Goal: Task Accomplishment & Management: Manage account settings

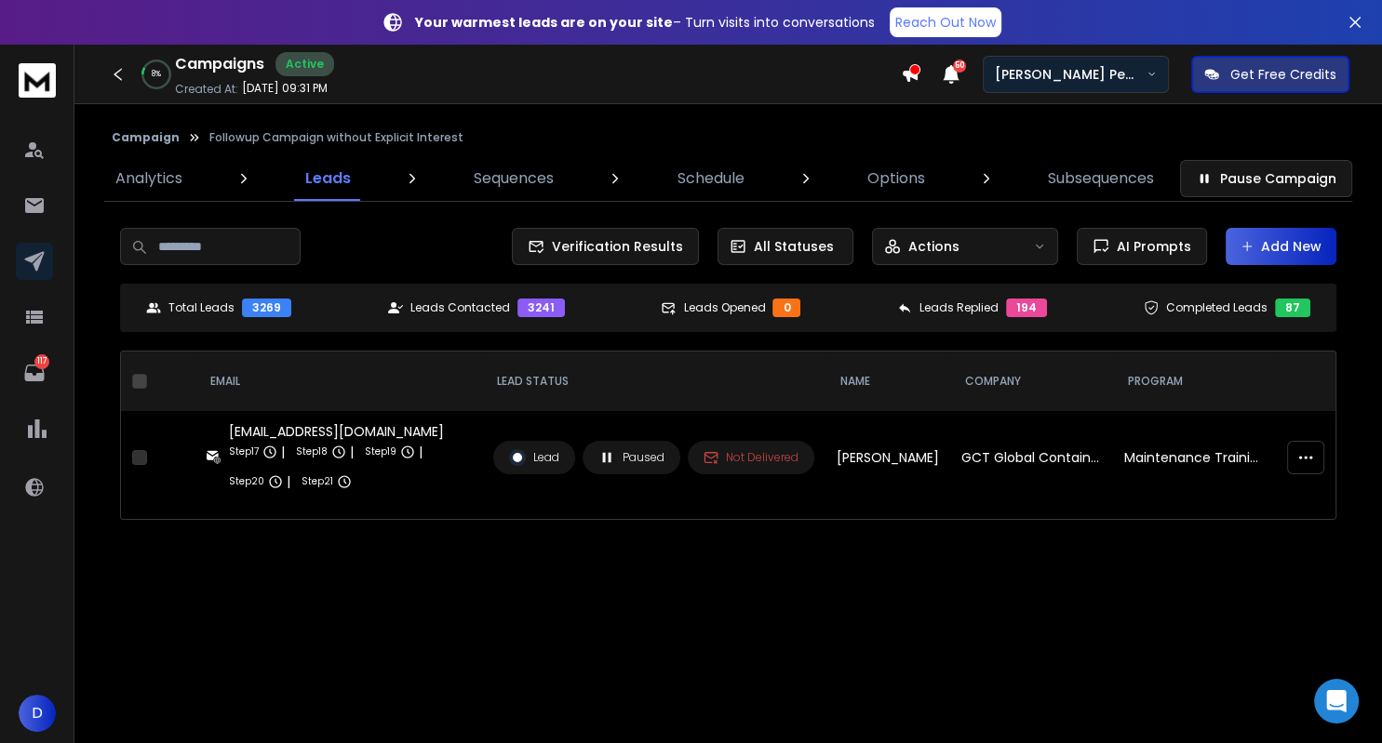
click at [1080, 71] on p "[PERSON_NAME] Personal WorkSpace" at bounding box center [1071, 74] width 152 height 19
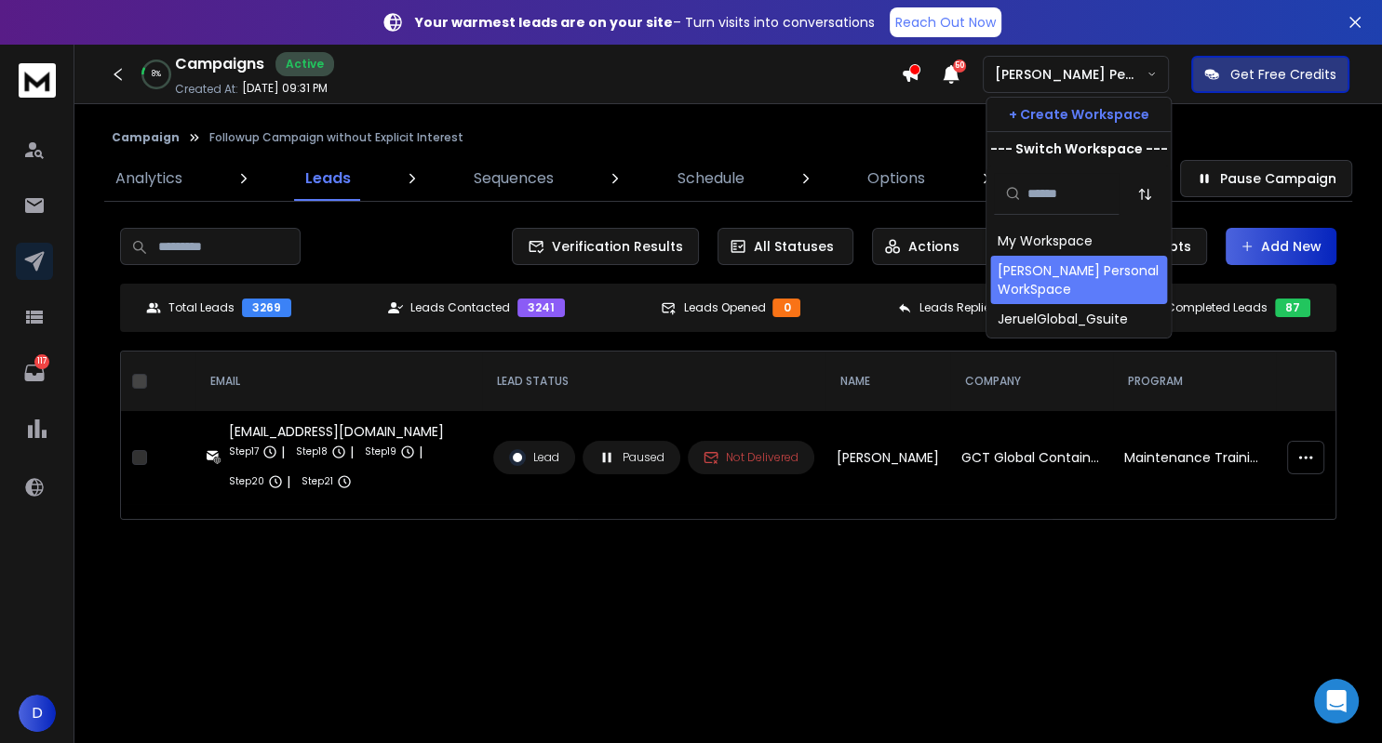
click at [1051, 271] on div "[PERSON_NAME] Personal WorkSpace" at bounding box center [1078, 279] width 162 height 37
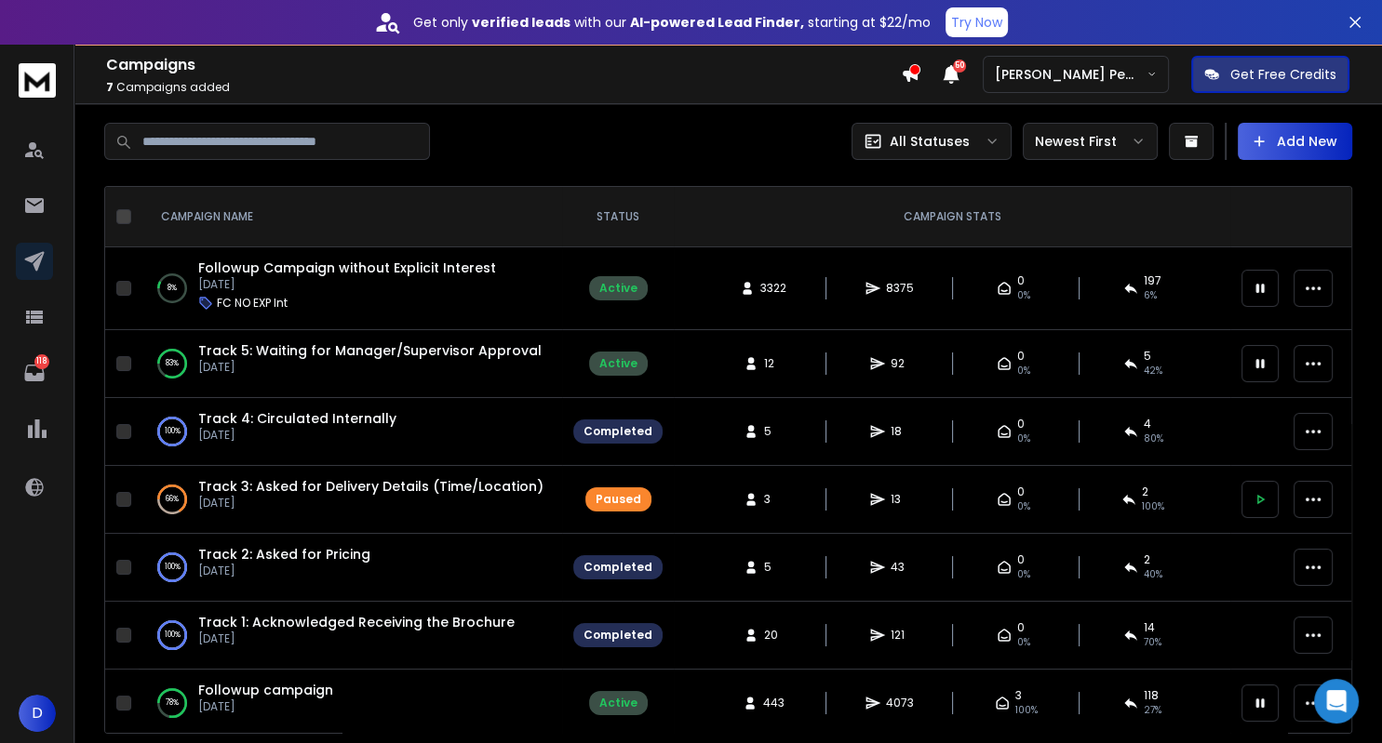
click at [295, 264] on span "Followup Campaign without Explicit Interest" at bounding box center [347, 268] width 298 height 19
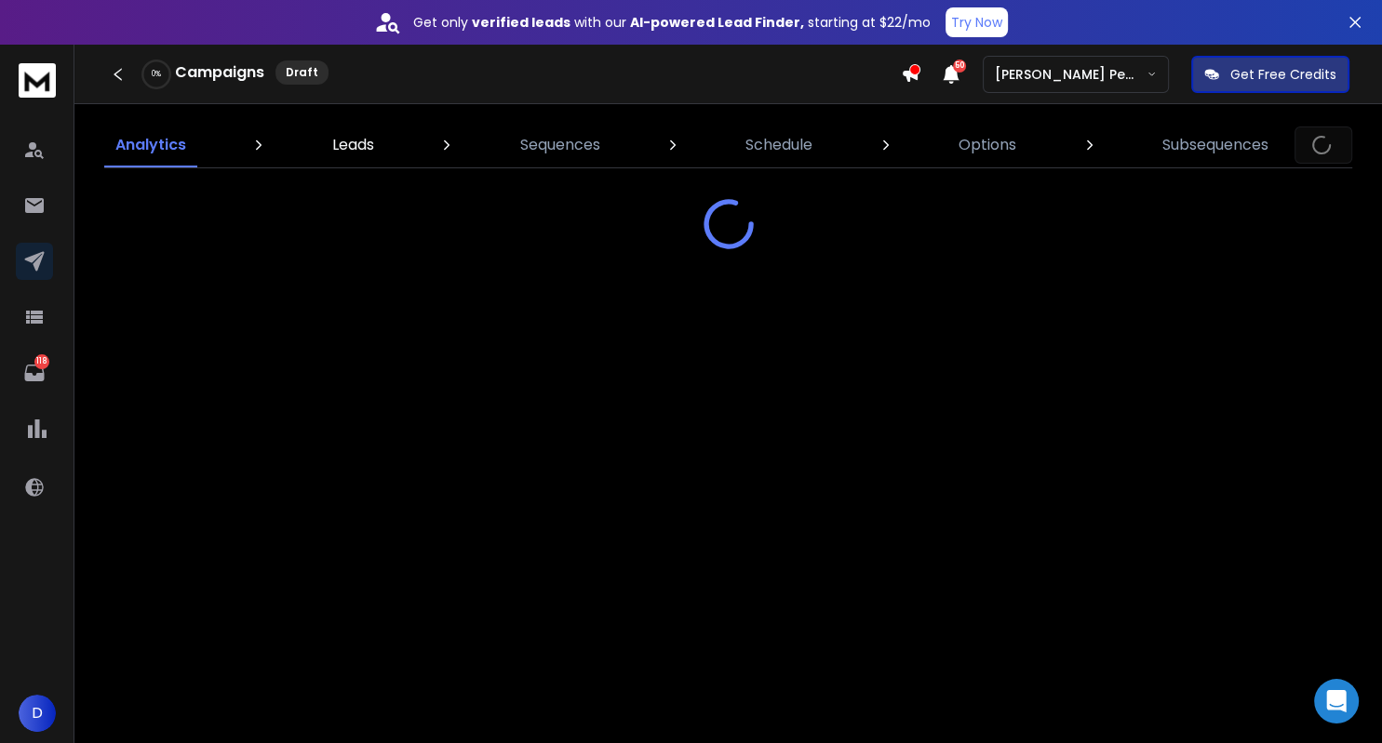
click at [371, 145] on p "Leads" at bounding box center [353, 145] width 42 height 22
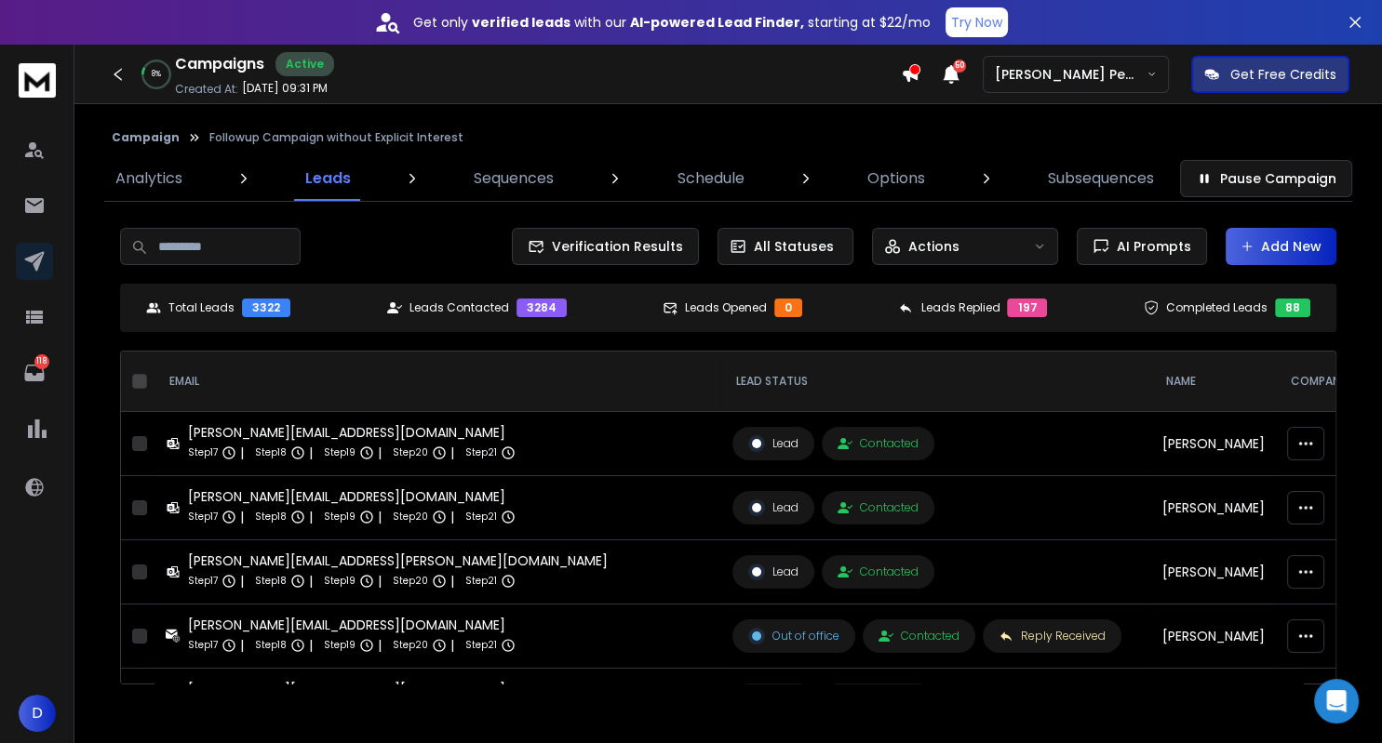
click at [300, 244] on input at bounding box center [210, 246] width 181 height 37
paste input "**********"
type input "**********"
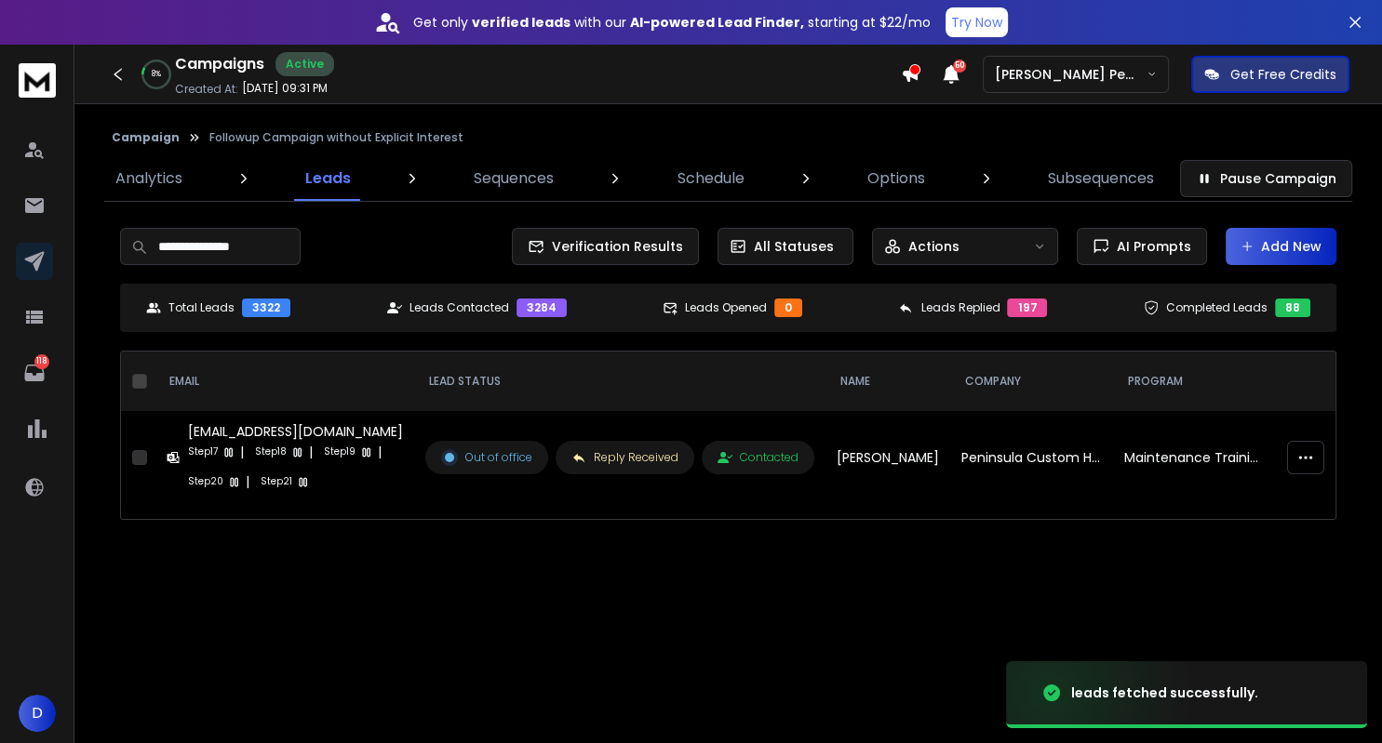
click at [1287, 451] on button "button" at bounding box center [1305, 457] width 37 height 33
click at [1264, 525] on p "Pause Lead" at bounding box center [1274, 526] width 74 height 19
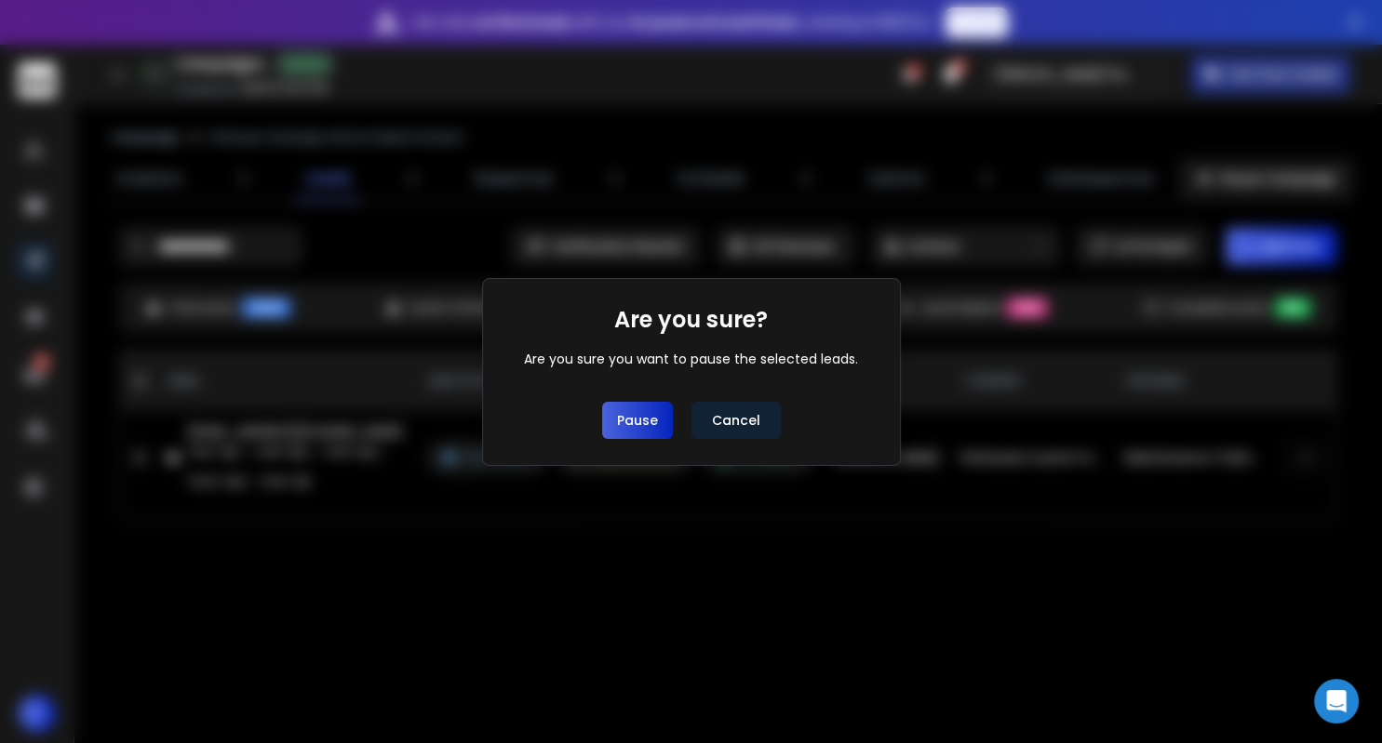
click at [625, 422] on button "Pause" at bounding box center [637, 420] width 71 height 37
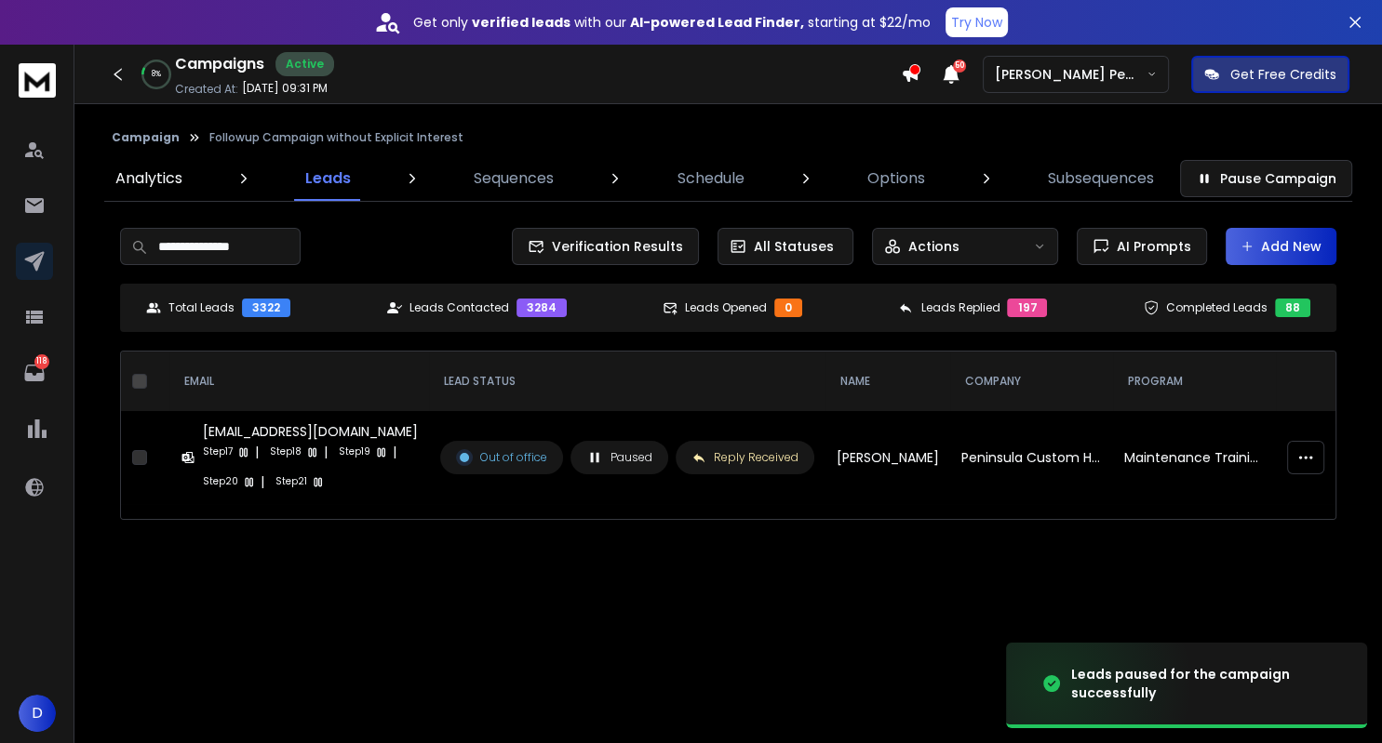
click at [154, 185] on p "Analytics" at bounding box center [148, 178] width 67 height 22
